Goal: Communication & Community: Answer question/provide support

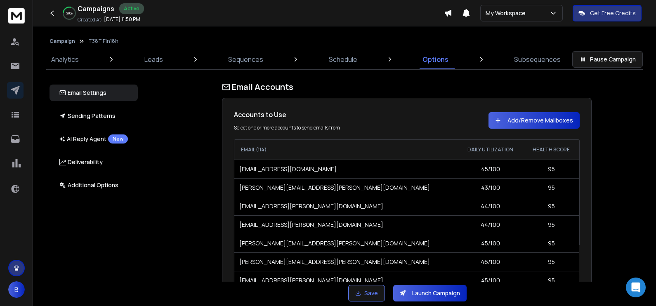
scroll to position [1962, 0]
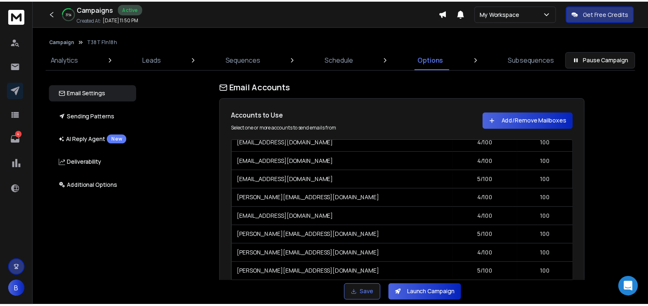
scroll to position [1907, 0]
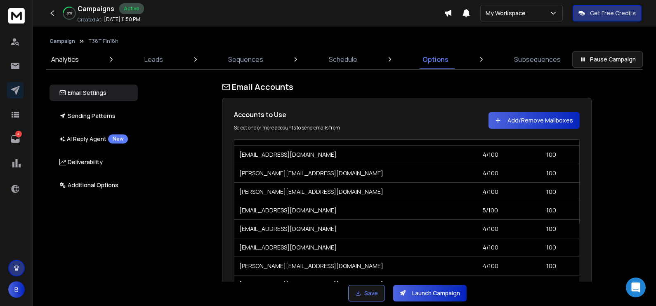
click at [68, 62] on p "Analytics" at bounding box center [65, 59] width 28 height 10
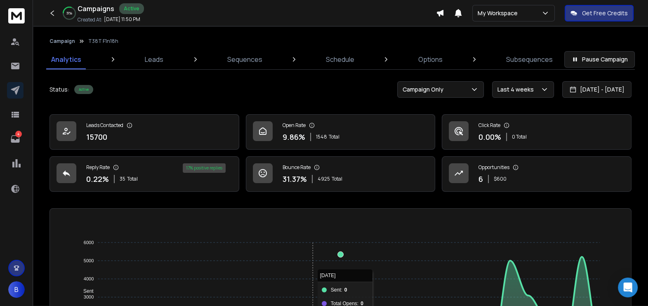
scroll to position [51, 0]
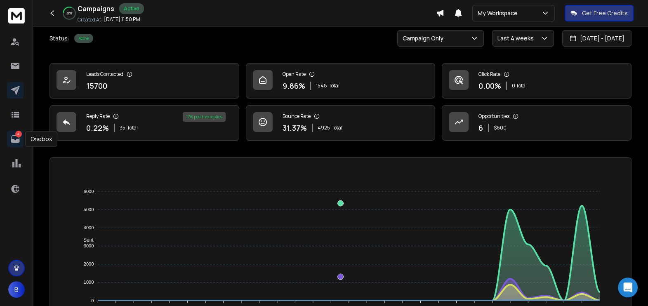
click at [8, 138] on link "4" at bounding box center [15, 139] width 16 height 16
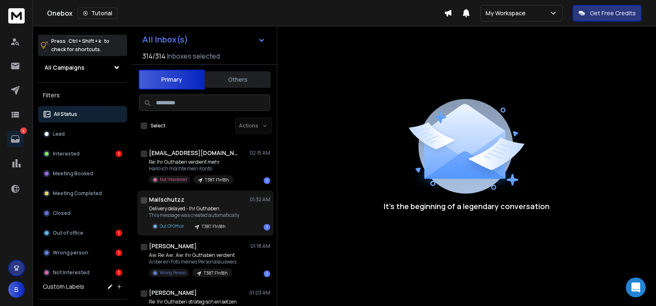
click at [173, 212] on p "This message was created automatically" at bounding box center [194, 215] width 90 height 7
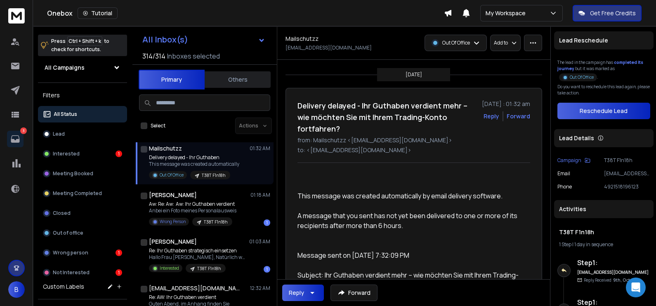
click at [536, 42] on icon "button" at bounding box center [532, 42] width 7 height 7
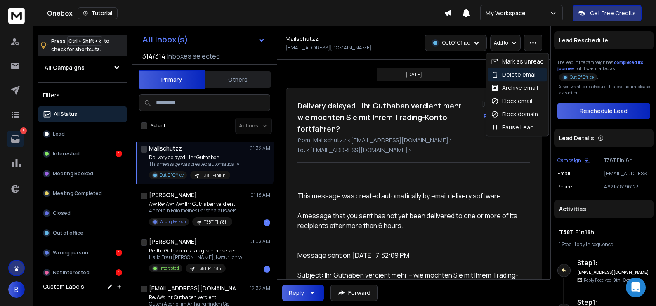
click at [520, 72] on div "Delete email" at bounding box center [513, 75] width 45 height 8
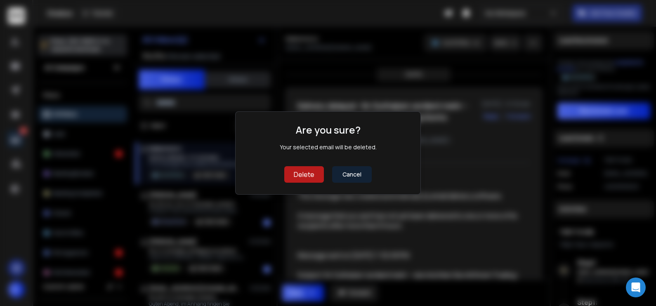
click at [303, 174] on button "Delete" at bounding box center [304, 174] width 40 height 16
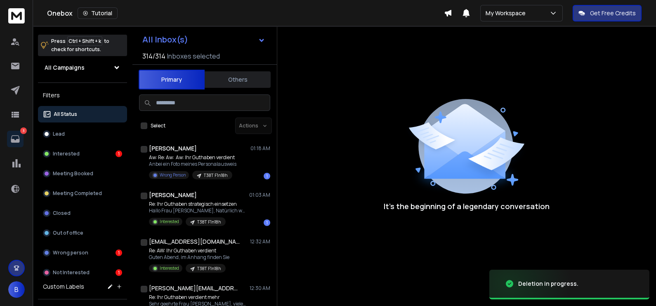
scroll to position [5, 0]
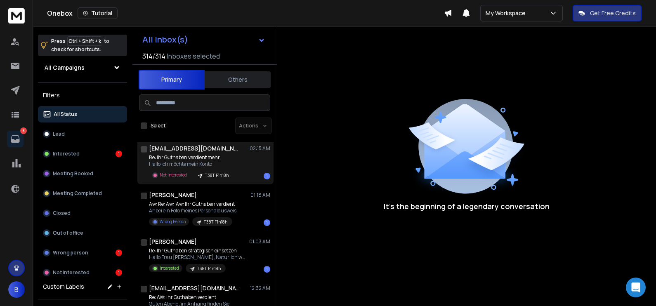
click at [219, 163] on p "Hallo ich möchte mein Konto" at bounding box center [191, 164] width 85 height 7
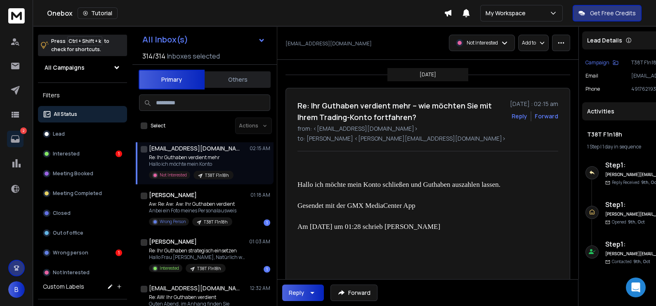
drag, startPoint x: 324, startPoint y: 181, endPoint x: 367, endPoint y: 209, distance: 50.8
click at [367, 209] on div "Hallo ich möchte mein Konto schließen und Guthaben auszahlen lassen. Gesendet m…" at bounding box center [417, 221] width 241 height 84
copy div "Hallo ich möchte mein Konto schließen und Guthaben auszahlen lassen."
drag, startPoint x: 317, startPoint y: 128, endPoint x: 342, endPoint y: 127, distance: 24.7
click at [342, 127] on p "from: <zafer-arap@gmx.de>" at bounding box center [427, 129] width 261 height 8
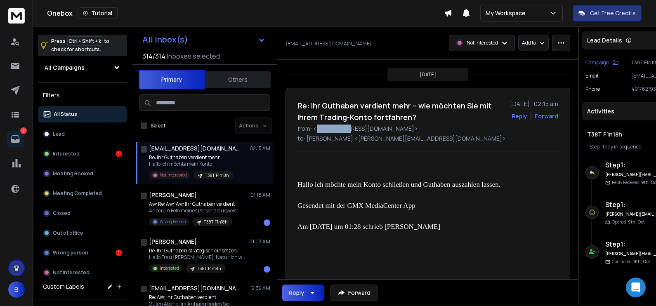
copy p "zafer-arap"
click at [301, 293] on div "Reply" at bounding box center [296, 293] width 15 height 8
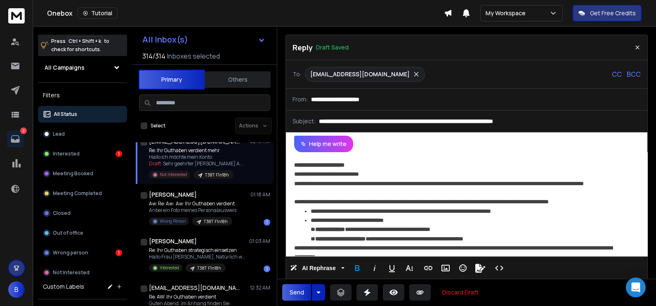
scroll to position [51, 0]
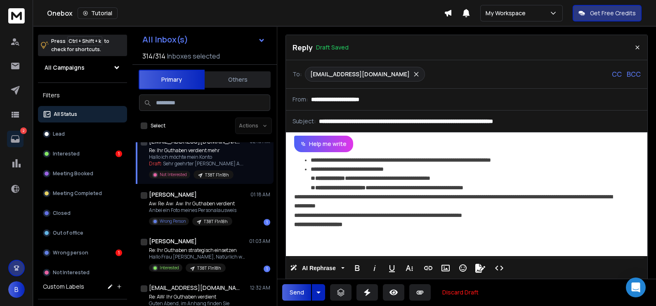
click at [296, 286] on button "Send" at bounding box center [296, 292] width 29 height 16
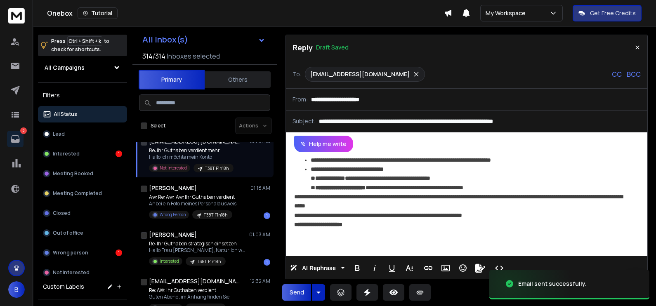
scroll to position [5, 0]
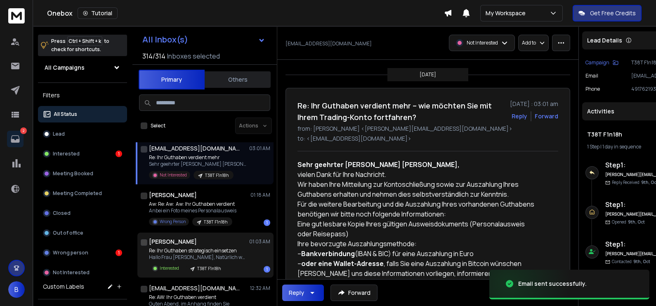
click at [228, 254] on p "Hallo Frau [PERSON_NAME], Natürlich würde" at bounding box center [198, 257] width 99 height 7
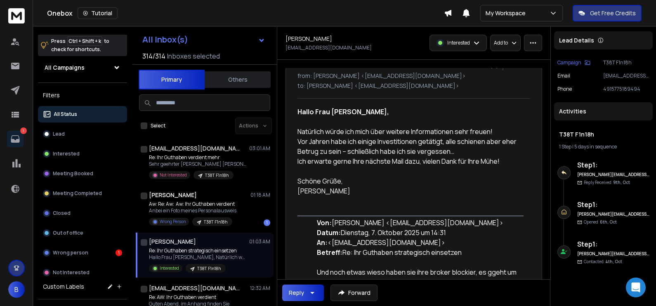
scroll to position [0, 0]
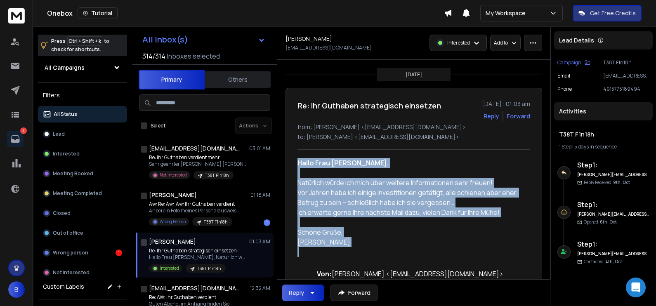
drag, startPoint x: 296, startPoint y: 155, endPoint x: 360, endPoint y: 252, distance: 115.9
copy div "Hallo Frau Lange, Natürlich würde ich mich über weitere Informationen sehr freu…"
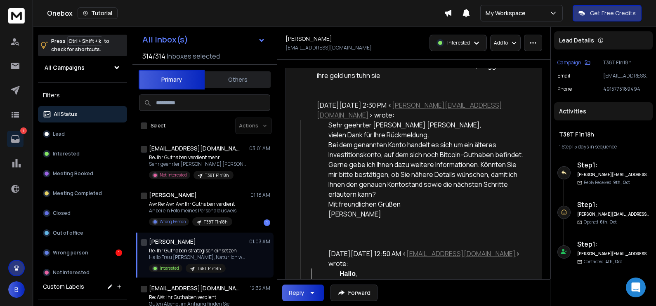
scroll to position [309, 0]
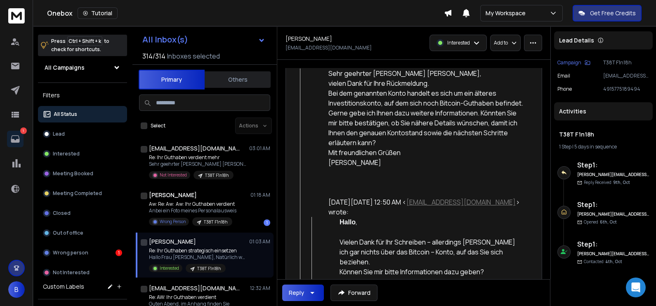
click at [291, 296] on div "Reply" at bounding box center [303, 293] width 28 height 10
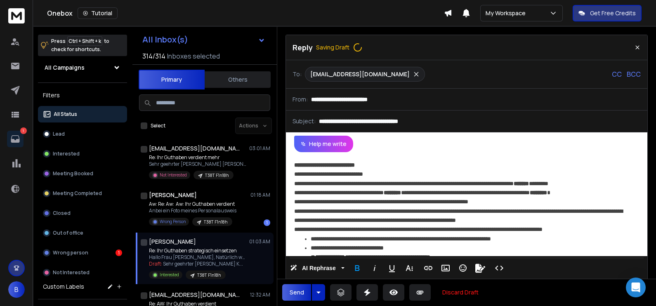
scroll to position [103, 0]
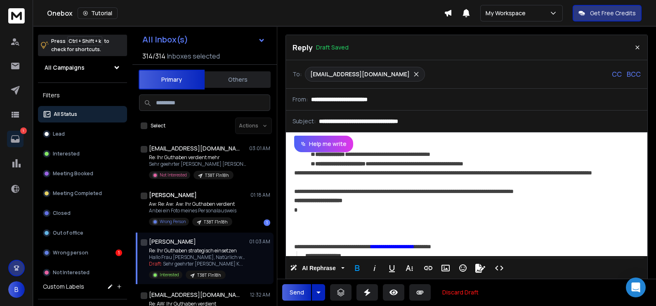
click at [301, 296] on button "Send" at bounding box center [296, 292] width 29 height 16
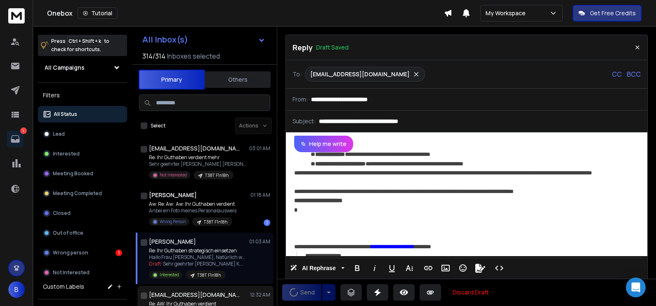
scroll to position [56, 0]
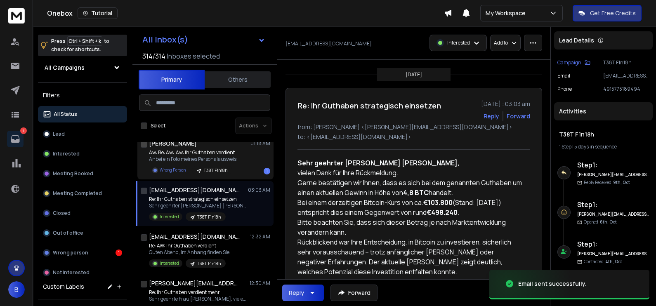
click at [198, 160] on p "Anbei ein Foto meines Personalausweis" at bounding box center [192, 159] width 87 height 7
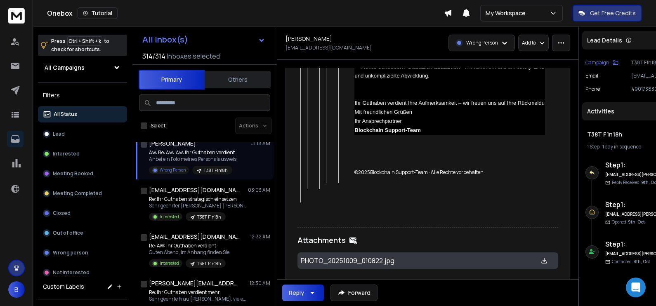
scroll to position [752, 0]
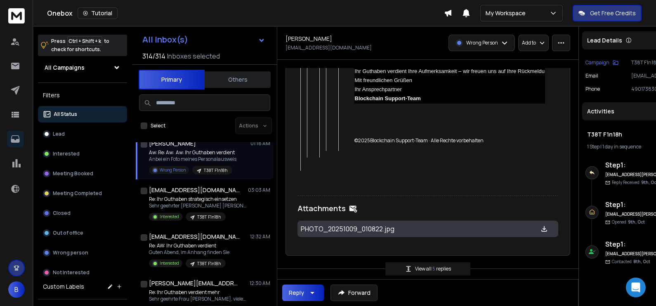
click at [546, 225] on icon at bounding box center [544, 229] width 8 height 8
click at [548, 221] on div "PHOTO_20251009_010822.jpg" at bounding box center [427, 229] width 261 height 16
click at [546, 225] on icon at bounding box center [544, 229] width 8 height 8
click at [403, 224] on div "PHOTO_20251009_010822.jpg" at bounding box center [394, 229] width 186 height 10
click at [545, 226] on icon at bounding box center [543, 228] width 5 height 5
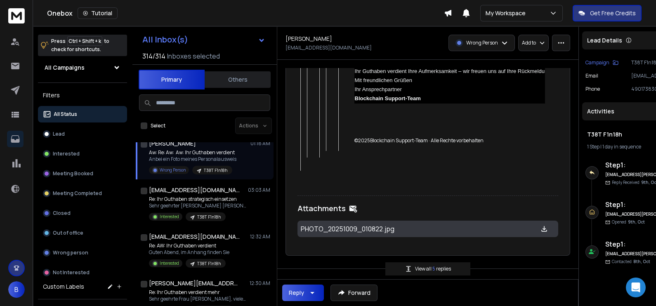
click at [545, 226] on icon at bounding box center [543, 228] width 5 height 5
click at [422, 262] on div "View all 5 replies" at bounding box center [427, 268] width 85 height 13
click at [423, 266] on p "[DATE]" at bounding box center [427, 269] width 16 height 7
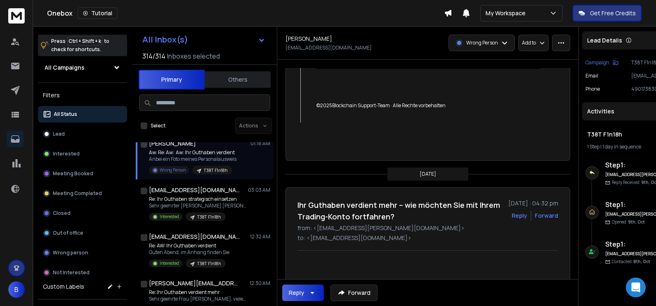
scroll to position [3598, 0]
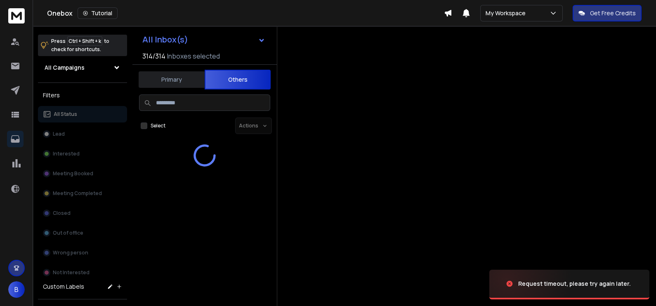
click at [240, 74] on button "Others" at bounding box center [238, 80] width 66 height 20
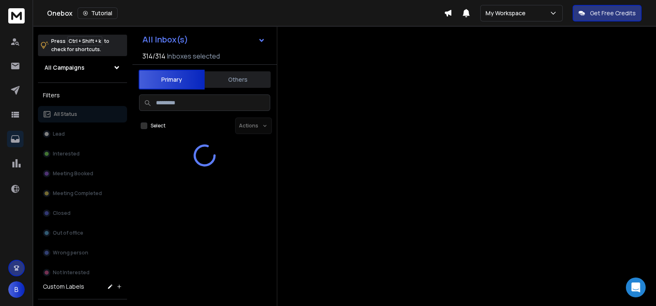
click at [177, 81] on button "Primary" at bounding box center [172, 80] width 66 height 20
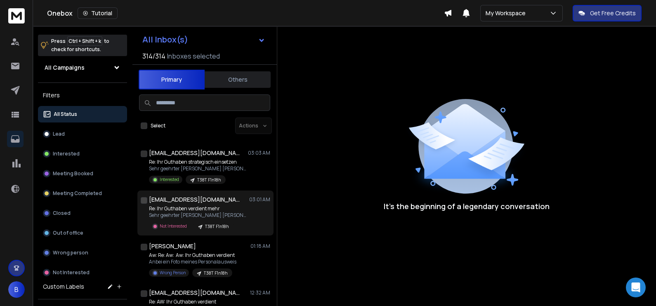
click at [206, 214] on p "Sehr geehrter Herr Arap, vielen Dank" at bounding box center [198, 215] width 99 height 7
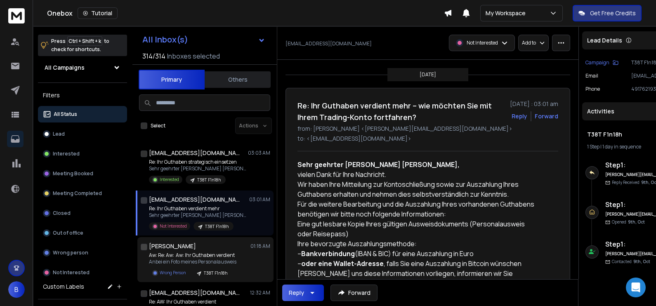
click at [194, 243] on div "Marco Breuning 01:18 AM" at bounding box center [209, 246] width 121 height 8
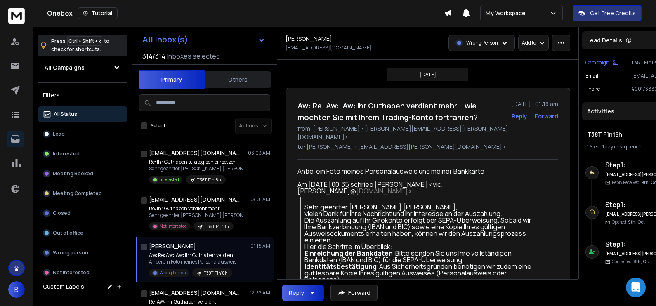
click at [285, 292] on button "Reply" at bounding box center [303, 293] width 42 height 16
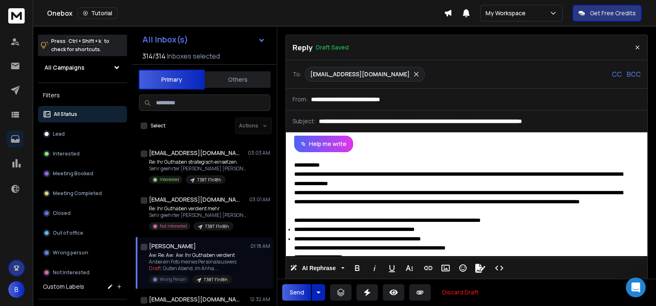
click at [326, 171] on div "**********" at bounding box center [461, 178] width 334 height 19
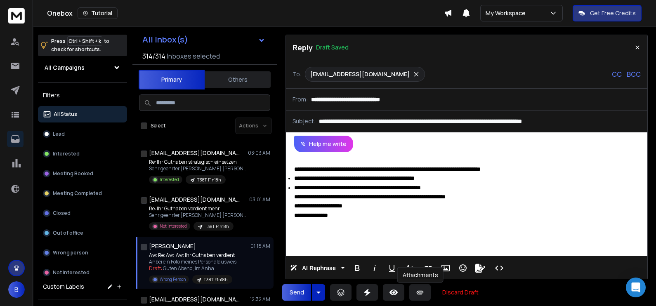
click at [417, 293] on icon at bounding box center [420, 292] width 8 height 8
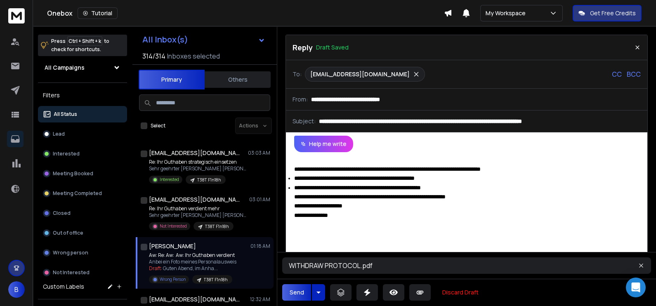
click at [639, 264] on icon at bounding box center [641, 265] width 4 height 4
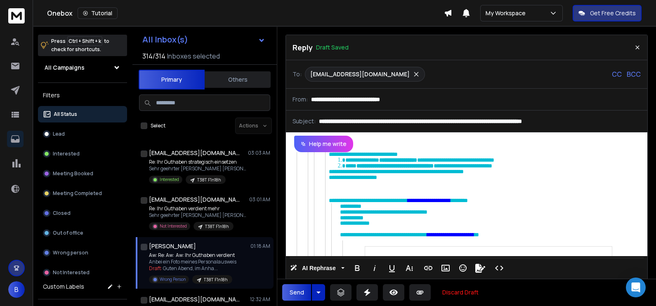
scroll to position [412, 0]
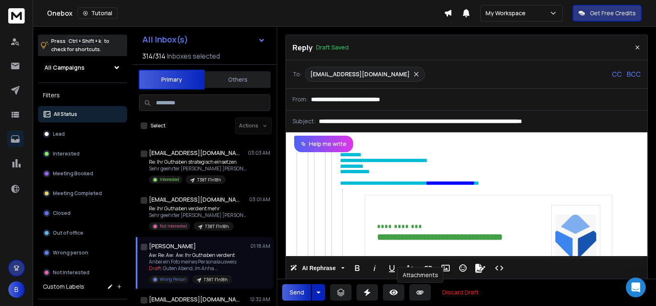
click at [419, 289] on icon at bounding box center [420, 292] width 8 height 8
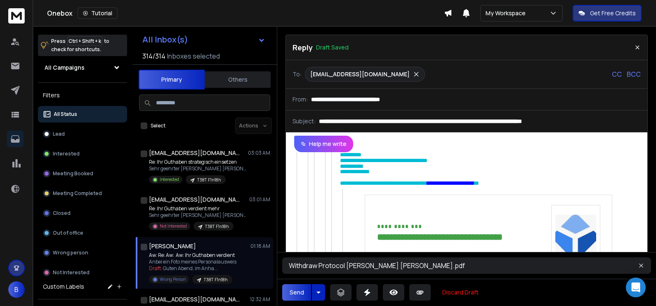
click at [349, 75] on p "marco.breuning@web.de" at bounding box center [359, 74] width 99 height 8
copy p
click at [295, 296] on button "Send" at bounding box center [296, 292] width 29 height 16
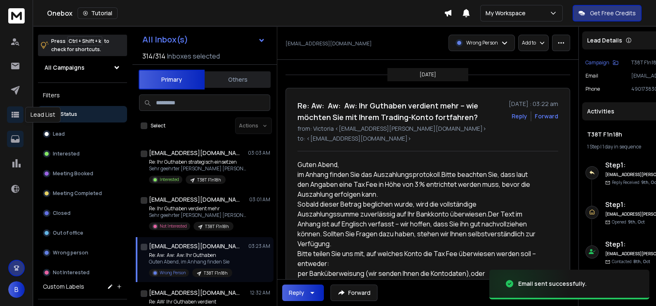
click at [14, 110] on icon at bounding box center [15, 115] width 10 height 10
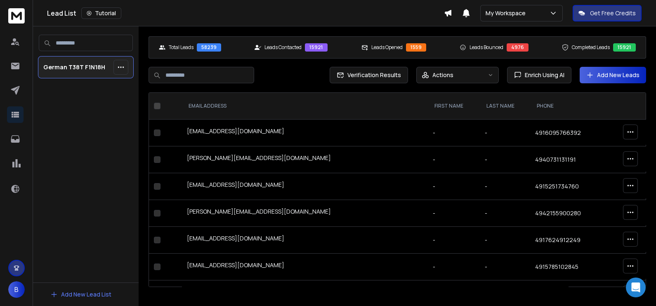
click at [210, 71] on input at bounding box center [201, 75] width 106 height 16
paste input "**********"
type input "**********"
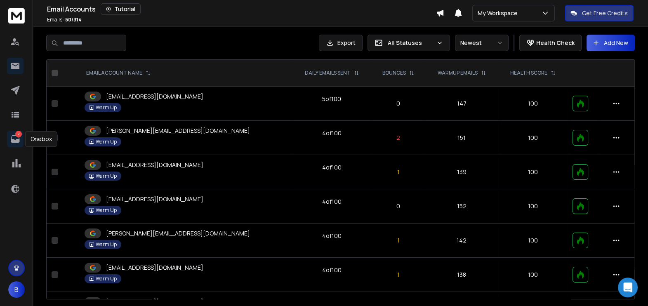
click at [14, 141] on icon at bounding box center [15, 138] width 9 height 7
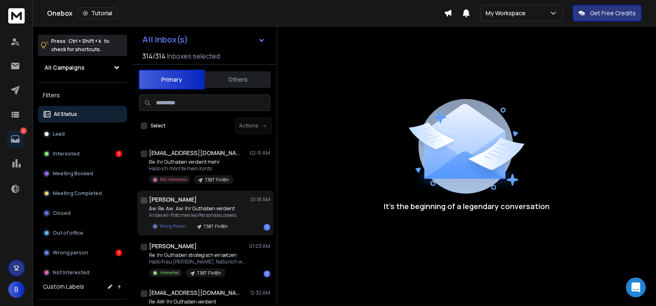
scroll to position [51, 0]
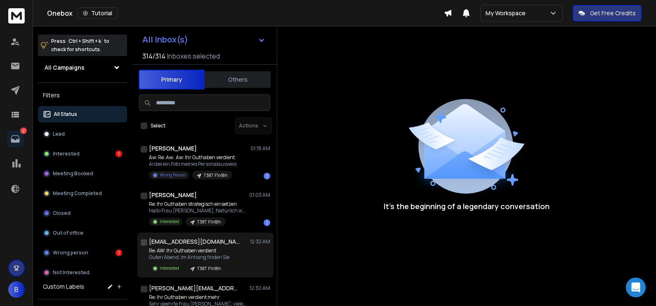
click at [200, 262] on div "Re: AW: Ihr Guthaben verdient Guten Abend, im Anhang finden Sie Interested T38T…" at bounding box center [189, 259] width 80 height 25
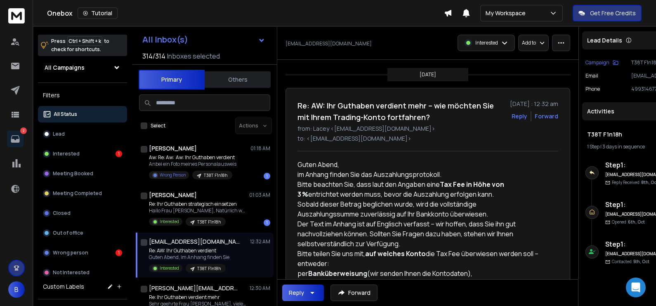
scroll to position [155, 0]
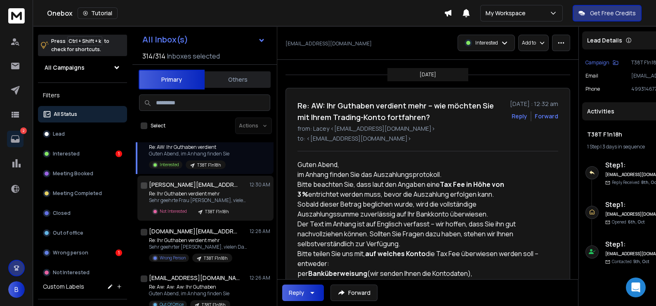
click at [192, 211] on div "Not Interested T38T F1n18h" at bounding box center [198, 211] width 99 height 9
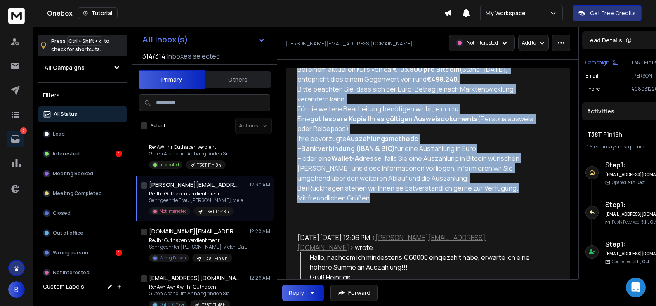
drag, startPoint x: 294, startPoint y: 156, endPoint x: 380, endPoint y: 200, distance: 96.3
copy div "Lore ipsumdo Sita Consecte, adipis Elit sed Doei Temporinc. Utl etdolorem Aliq …"
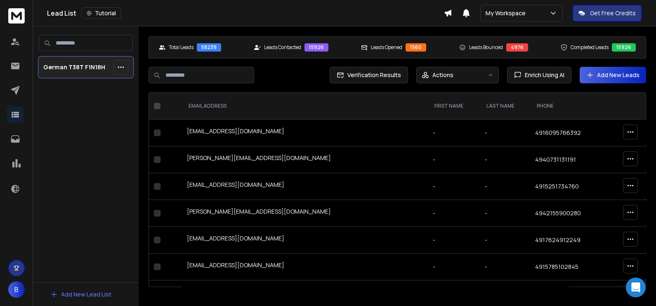
click at [56, 72] on div "German T38T F1N18H" at bounding box center [86, 67] width 96 height 22
click at [56, 71] on p "German T38T F1N18H" at bounding box center [74, 67] width 62 height 8
click at [195, 74] on input at bounding box center [201, 75] width 106 height 16
paste input "**********"
type input "**********"
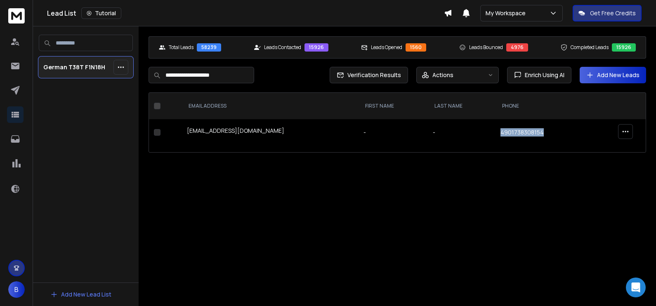
copy td "4901738308154"
copy tr "4901738308154"
drag, startPoint x: 542, startPoint y: 131, endPoint x: 480, endPoint y: 132, distance: 61.9
click at [495, 132] on td "4901738308154" at bounding box center [538, 132] width 87 height 26
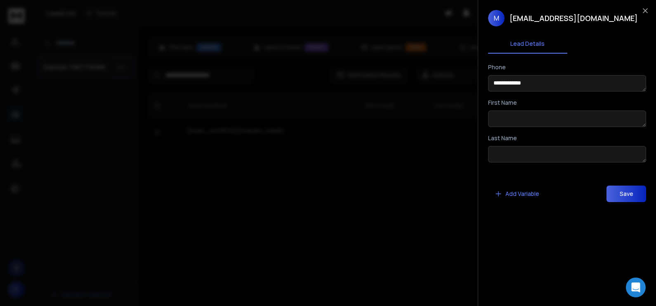
drag, startPoint x: 480, startPoint y: 132, endPoint x: 487, endPoint y: 132, distance: 6.6
click at [487, 132] on div at bounding box center [328, 153] width 656 height 306
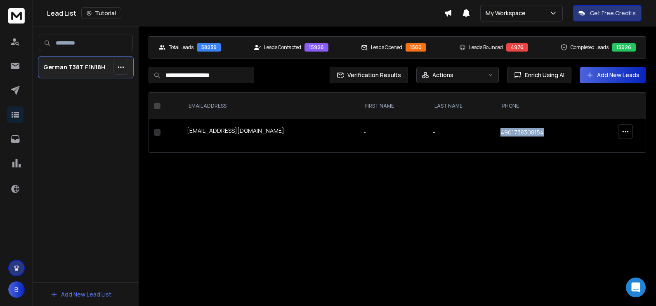
drag, startPoint x: 487, startPoint y: 132, endPoint x: 532, endPoint y: 132, distance: 45.8
click at [532, 132] on td "4901738308154" at bounding box center [538, 132] width 87 height 26
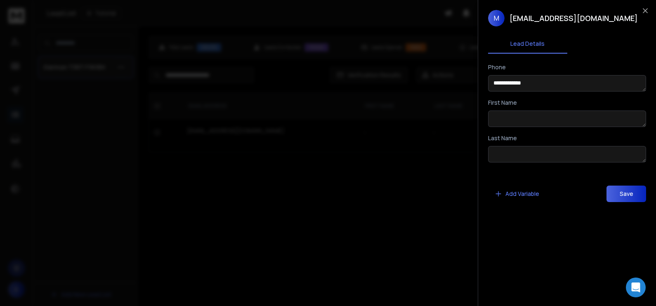
copy td "4901738308154"
click at [503, 82] on textarea "**********" at bounding box center [567, 83] width 158 height 16
click at [499, 265] on div "**********" at bounding box center [566, 153] width 178 height 306
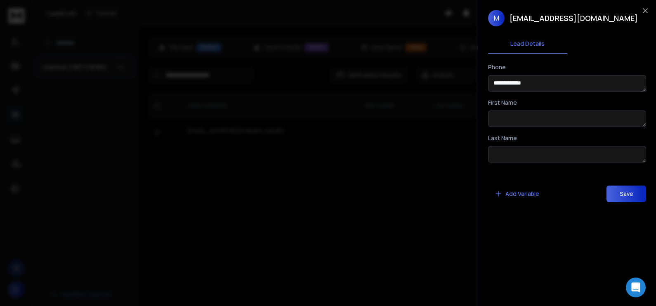
click at [188, 71] on div at bounding box center [328, 153] width 656 height 306
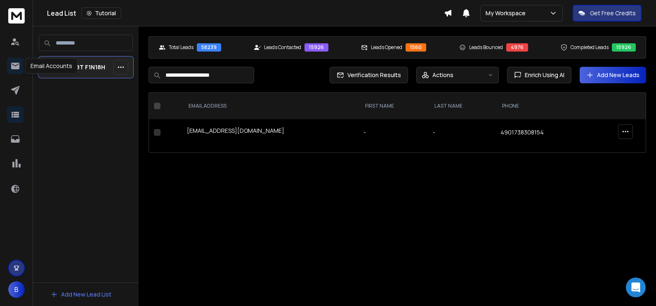
click at [19, 62] on icon at bounding box center [15, 66] width 10 height 10
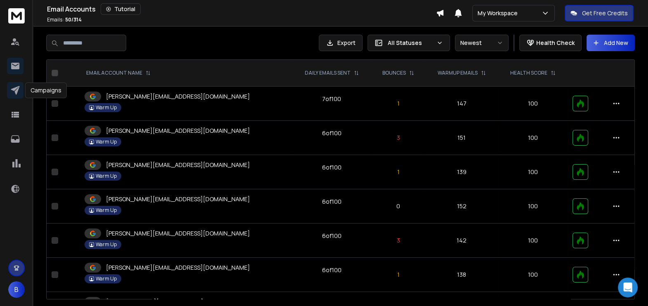
click at [12, 87] on icon at bounding box center [15, 90] width 10 height 10
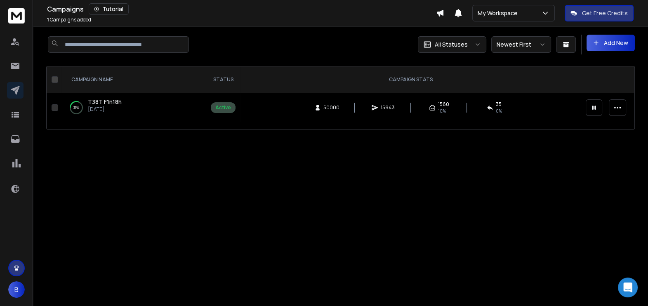
click at [204, 115] on td "31 % T38T F1n18h 5 days ago" at bounding box center [133, 108] width 144 height 30
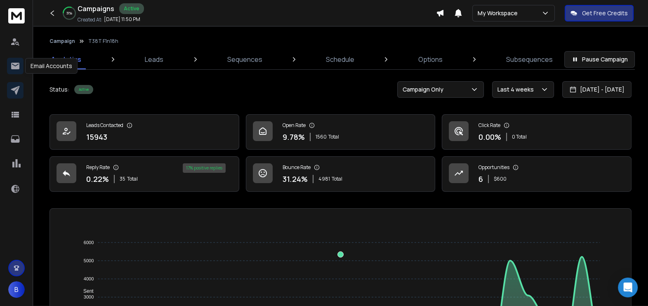
click at [18, 61] on icon at bounding box center [15, 66] width 10 height 10
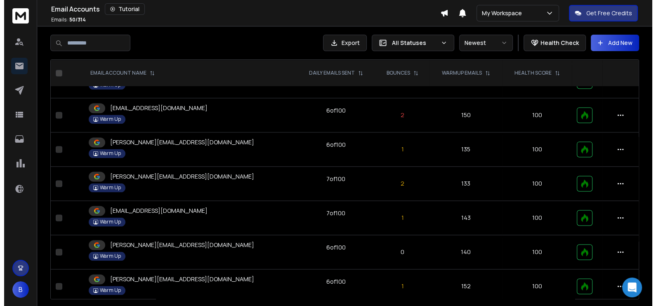
scroll to position [1506, 0]
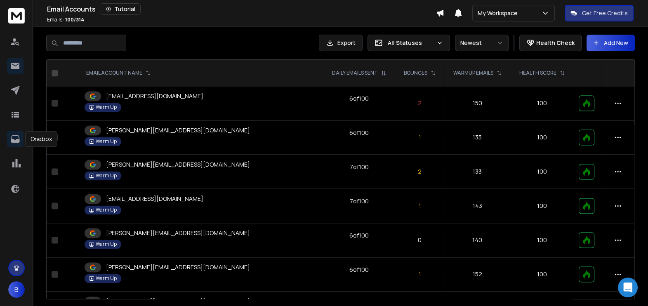
click at [7, 136] on link at bounding box center [15, 139] width 16 height 16
